Goal: Task Accomplishment & Management: Use online tool/utility

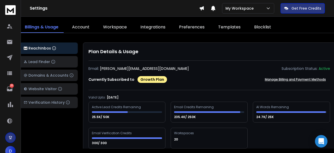
click at [102, 139] on div "Email Verification Credits 300/ 300" at bounding box center [127, 138] width 77 height 21
click at [9, 58] on icon at bounding box center [9, 57] width 5 height 5
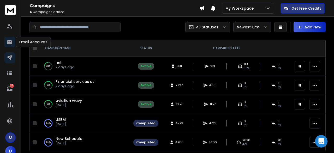
click at [9, 39] on icon at bounding box center [10, 42] width 6 height 6
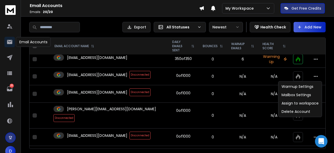
scroll to position [72, 0]
click at [316, 75] on icon at bounding box center [316, 76] width 5 height 5
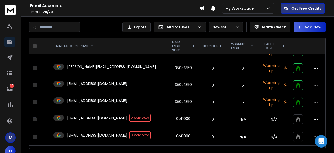
scroll to position [28, 0]
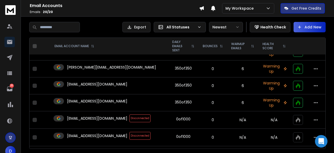
click at [130, 119] on span "Disconnected" at bounding box center [140, 119] width 21 height 8
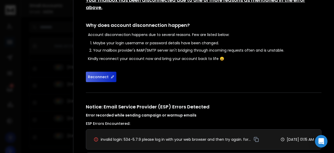
scroll to position [0, 0]
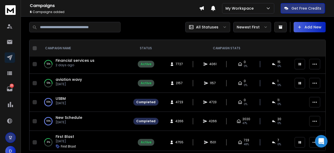
scroll to position [28, 0]
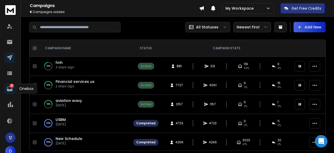
click at [9, 87] on icon at bounding box center [10, 89] width 6 height 6
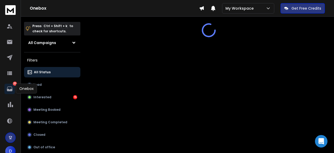
scroll to position [63, 0]
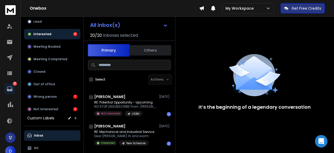
click at [49, 37] on button "Interested 15" at bounding box center [52, 34] width 56 height 10
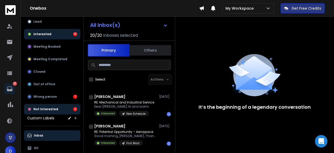
click at [54, 106] on button "Not Interested 3" at bounding box center [52, 109] width 56 height 10
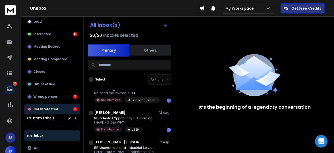
scroll to position [44, 0]
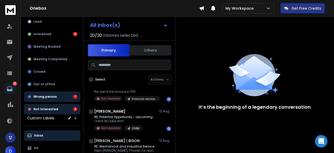
click at [50, 97] on p "Wrong person" at bounding box center [45, 97] width 24 height 4
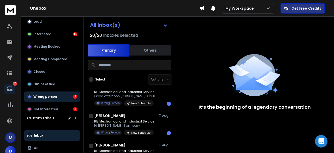
scroll to position [133, 0]
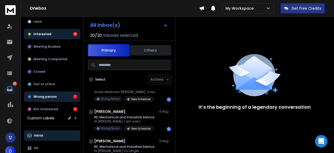
click at [33, 33] on div "Interested" at bounding box center [39, 34] width 24 height 5
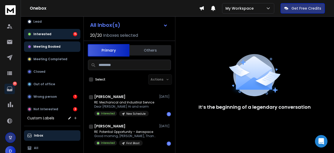
scroll to position [0, 0]
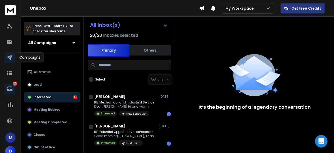
click at [9, 57] on icon at bounding box center [9, 57] width 5 height 5
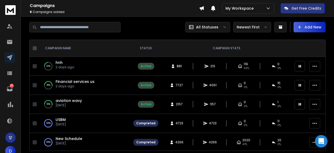
scroll to position [28, 0]
